Goal: Task Accomplishment & Management: Manage account settings

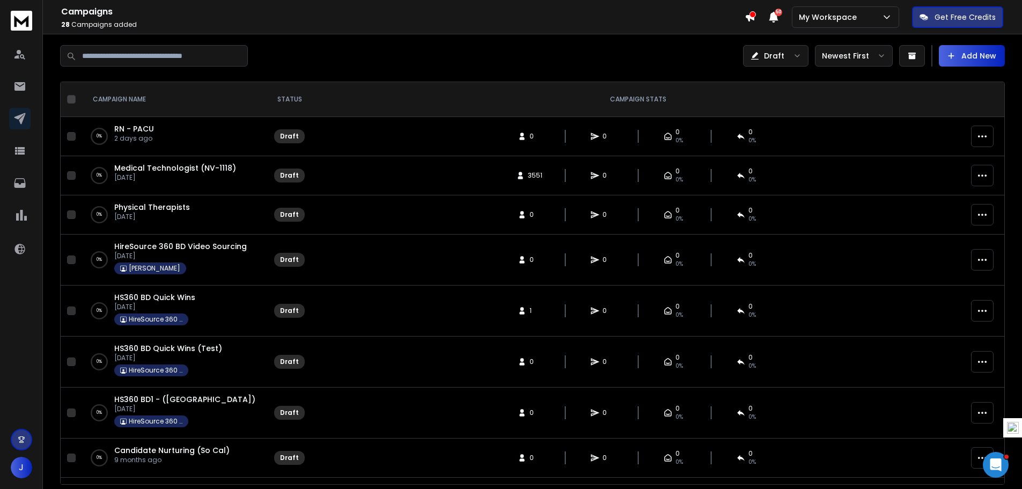
click at [977, 131] on icon "button" at bounding box center [982, 136] width 11 height 11
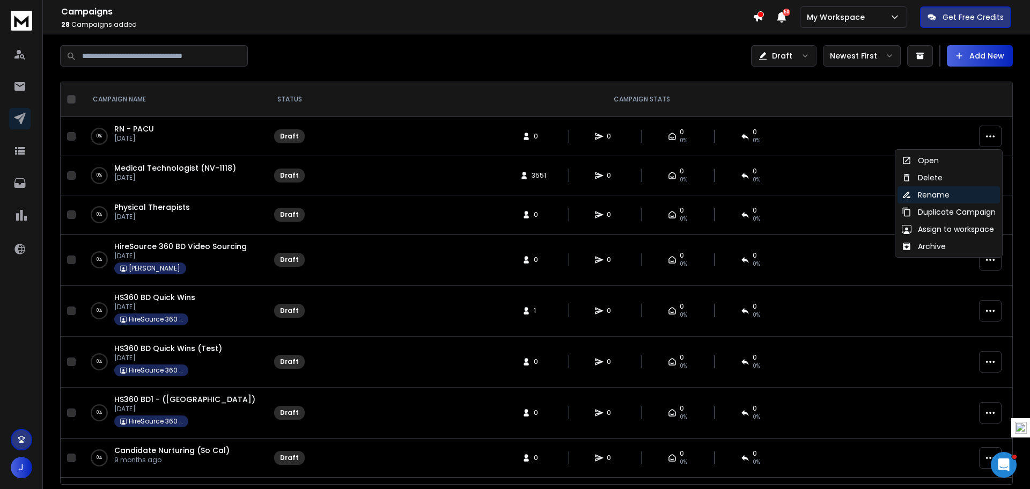
click at [940, 195] on div "Rename" at bounding box center [926, 194] width 48 height 11
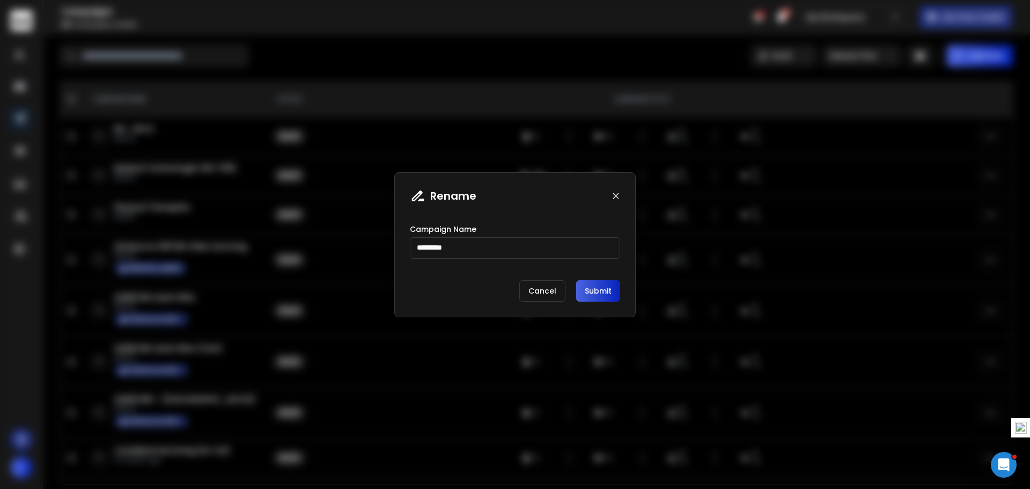
click at [466, 246] on input "*********" at bounding box center [515, 247] width 210 height 21
type input "**********"
click at [602, 292] on button "Submit" at bounding box center [598, 290] width 44 height 21
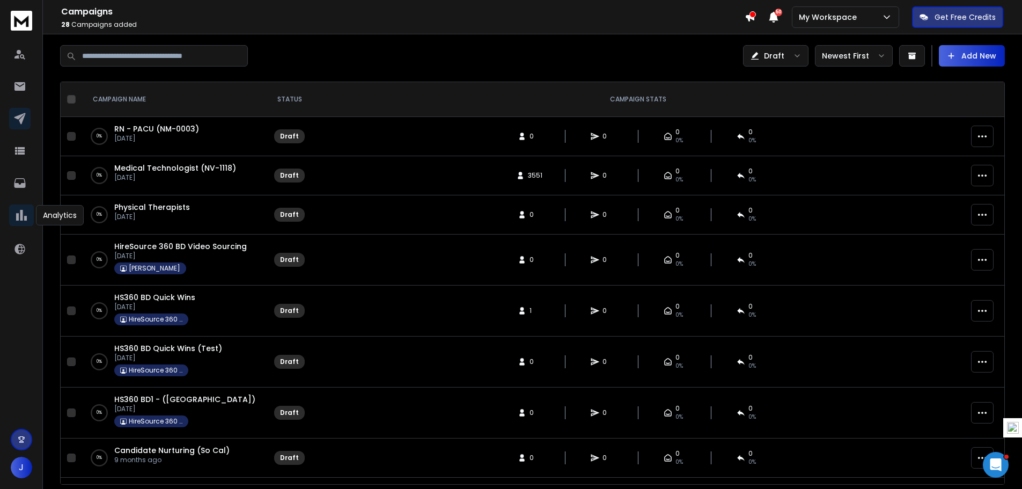
click at [11, 219] on link at bounding box center [21, 215] width 25 height 25
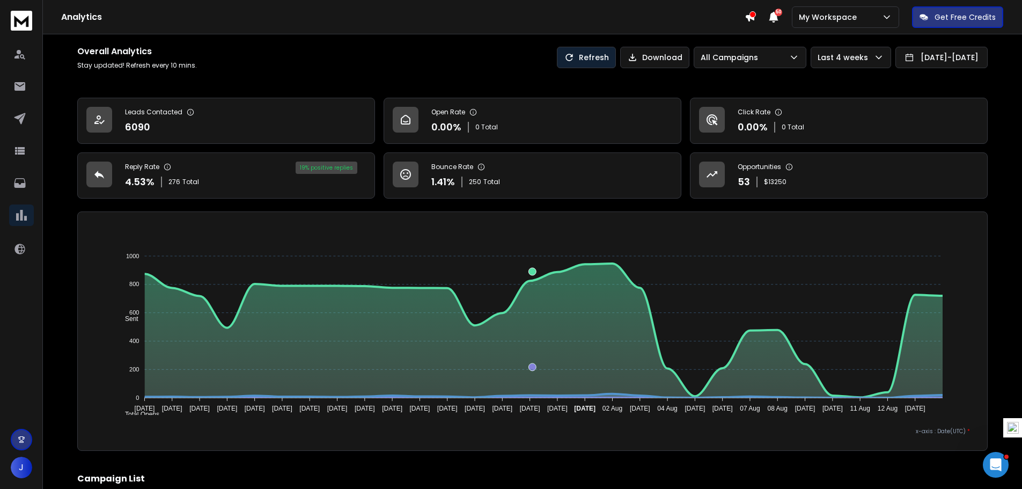
click at [572, 63] on button "Refresh" at bounding box center [586, 57] width 59 height 21
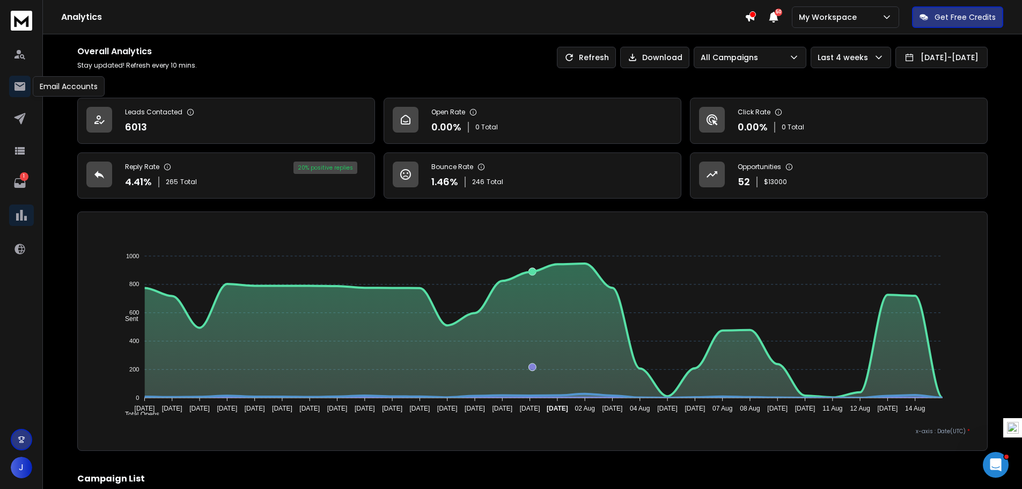
click at [18, 85] on icon at bounding box center [19, 86] width 13 height 13
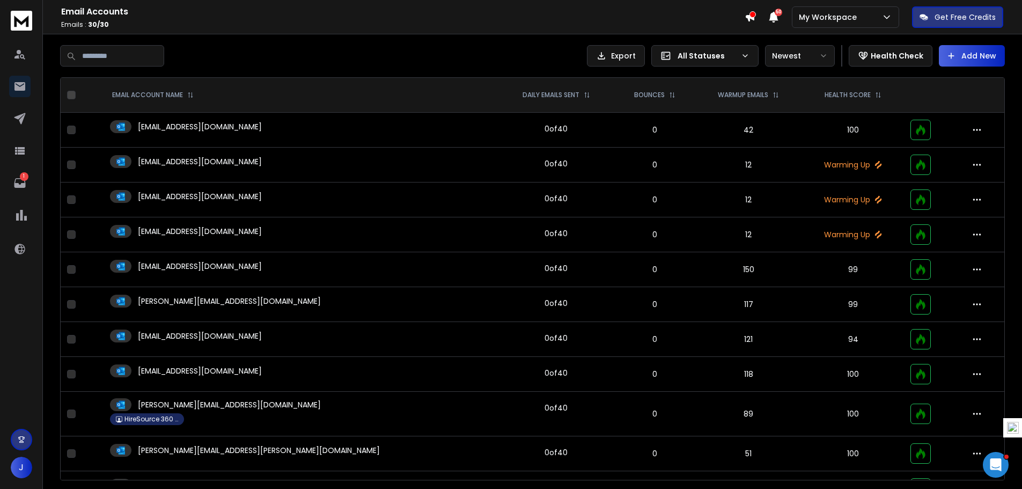
click at [201, 160] on p "[EMAIL_ADDRESS][DOMAIN_NAME]" at bounding box center [200, 161] width 124 height 11
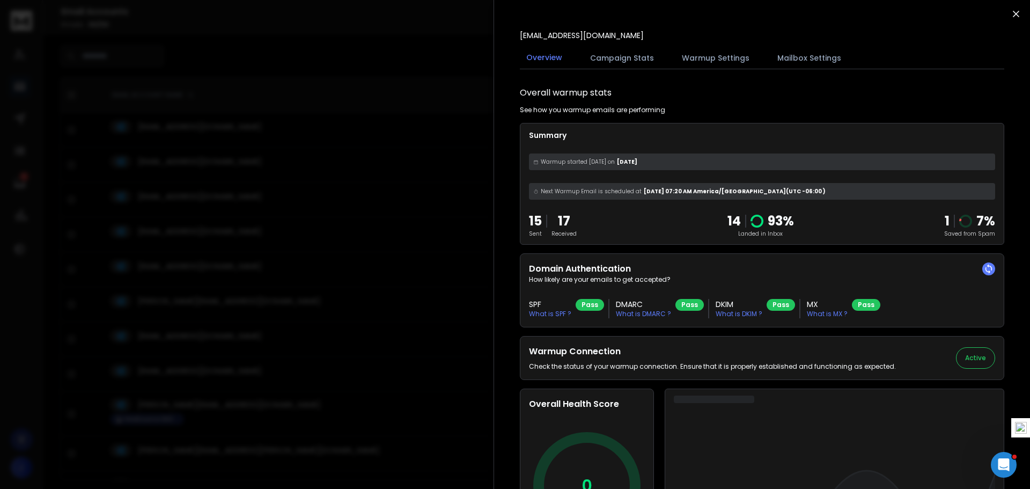
click at [1014, 13] on icon "button" at bounding box center [1016, 13] width 5 height 5
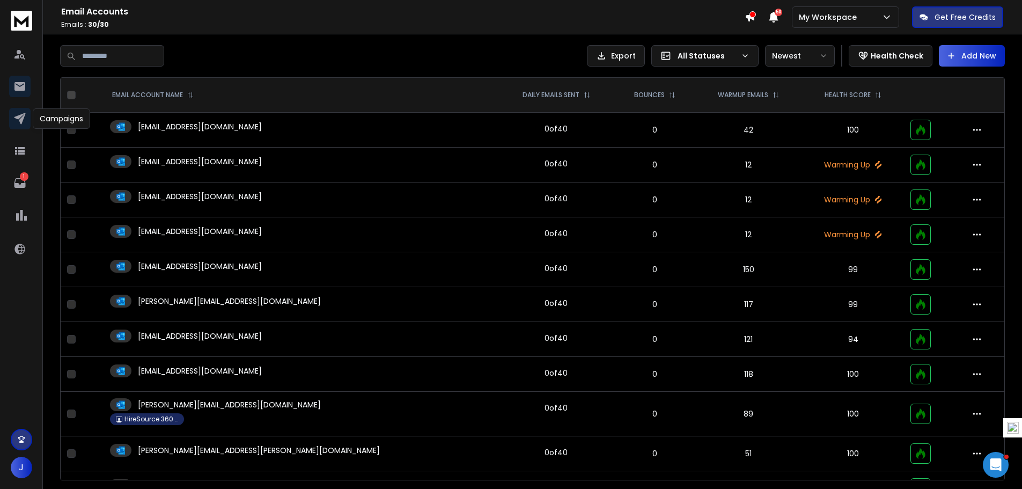
click at [17, 119] on icon at bounding box center [19, 118] width 11 height 11
